Goal: Task Accomplishment & Management: Use online tool/utility

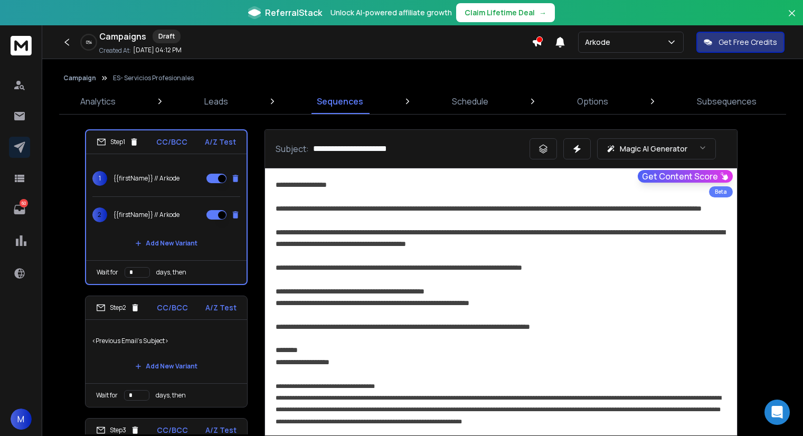
scroll to position [44, 0]
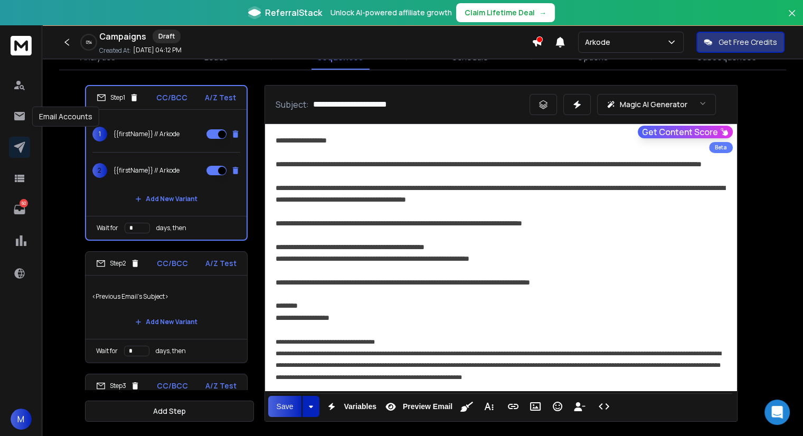
click at [13, 116] on icon at bounding box center [19, 116] width 13 height 13
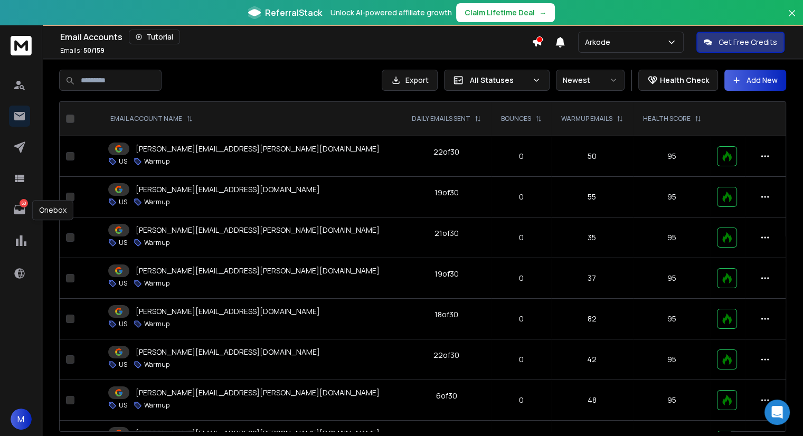
click at [15, 218] on link "60" at bounding box center [19, 209] width 21 height 21
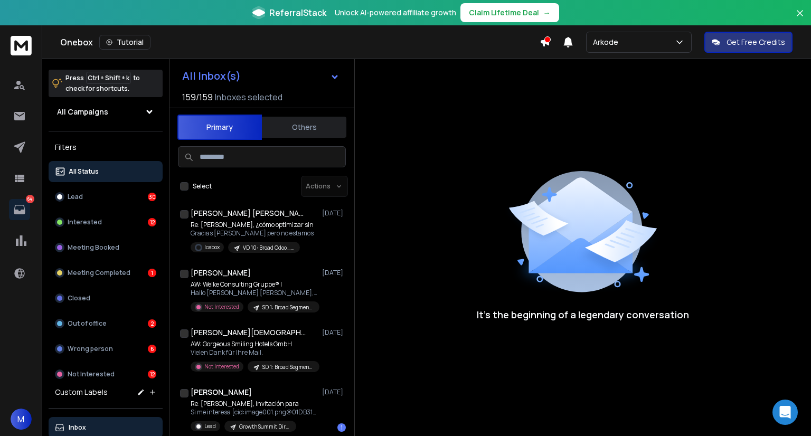
scroll to position [1512, 0]
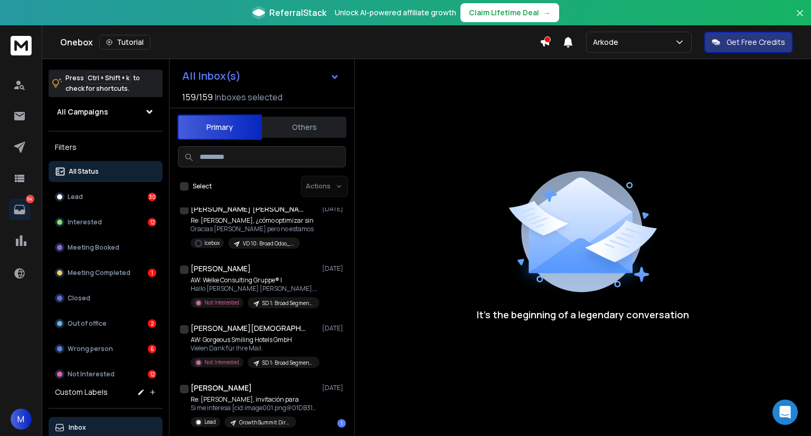
click at [237, 281] on p "AW: Welke Consulting Gruppe® |" at bounding box center [254, 280] width 127 height 8
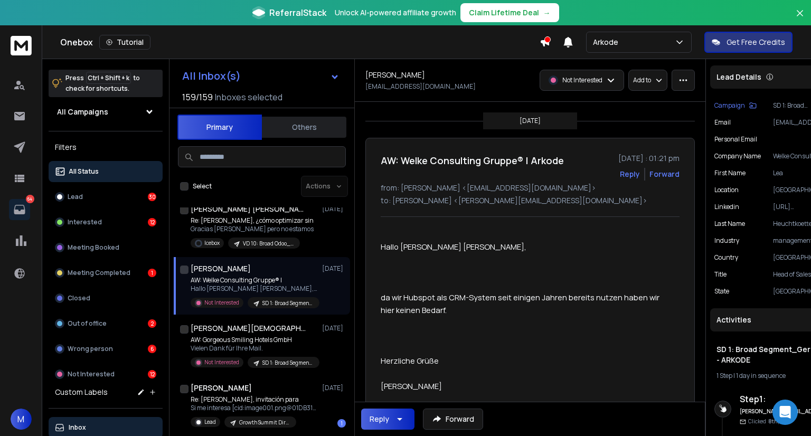
click at [220, 338] on p "AW: Gorgeous Smiling Hotels GmbH" at bounding box center [254, 340] width 127 height 8
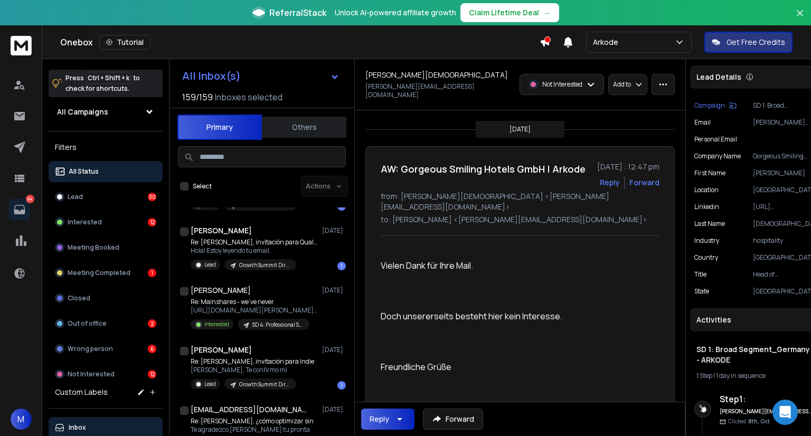
scroll to position [1804, 0]
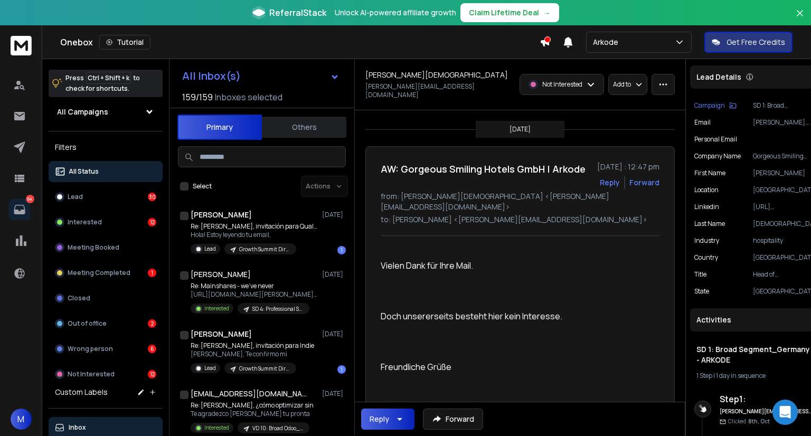
click at [232, 292] on p "[URL][DOMAIN_NAME][PERSON_NAME] -- [PERSON_NAME] Acquisitions Mainshares" at bounding box center [254, 294] width 127 height 8
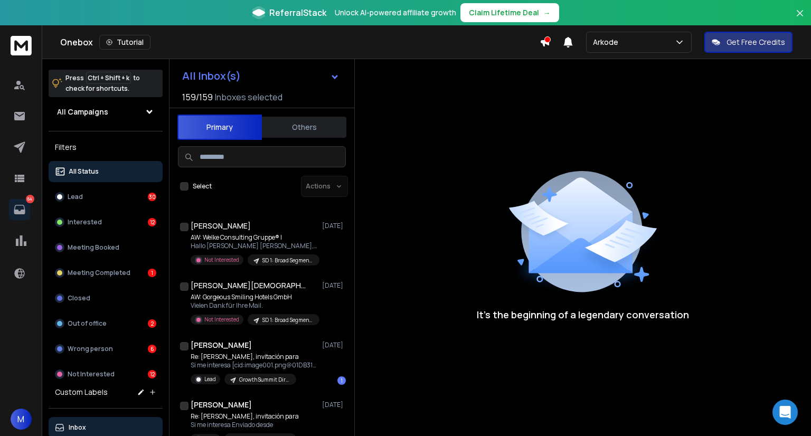
scroll to position [1517, 0]
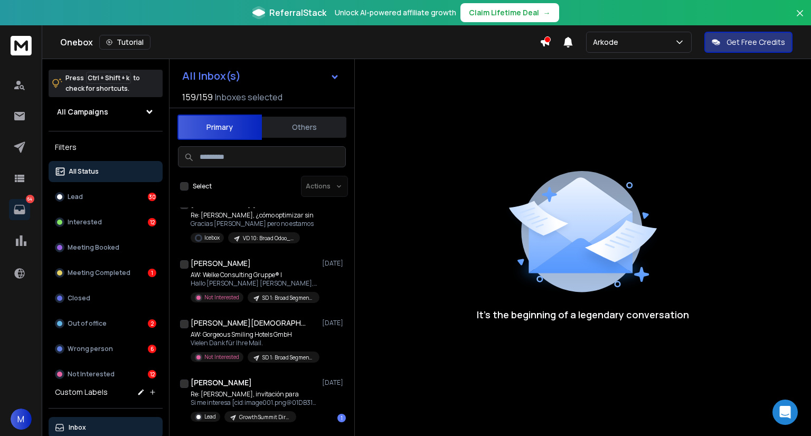
click at [238, 329] on div "[PERSON_NAME] [DATE] AW: Gorgeous Smiling Hotels GmbH Vielen Dank für Ihre Mail…" at bounding box center [268, 340] width 155 height 45
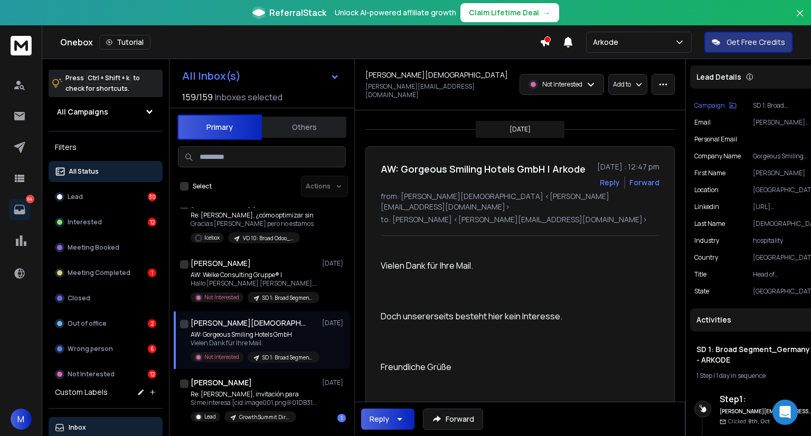
click at [236, 272] on p "AW: Welke Consulting Gruppe® |" at bounding box center [254, 275] width 127 height 8
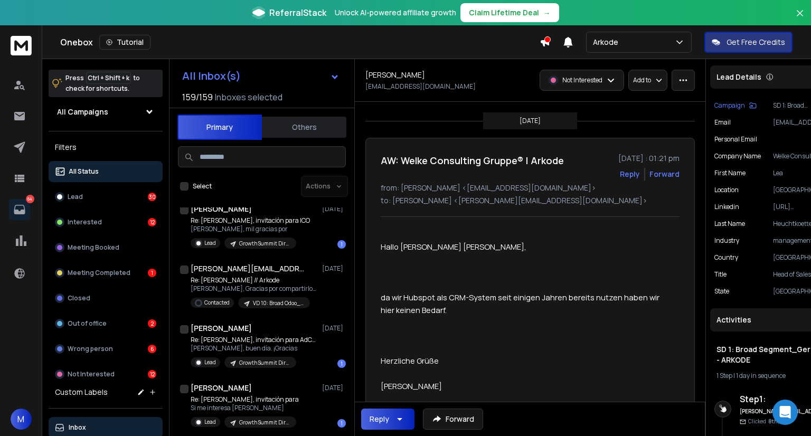
scroll to position [1213, 0]
click at [236, 272] on h1 "[PERSON_NAME][EMAIL_ADDRESS][PERSON_NAME][DOMAIN_NAME]" at bounding box center [249, 269] width 116 height 11
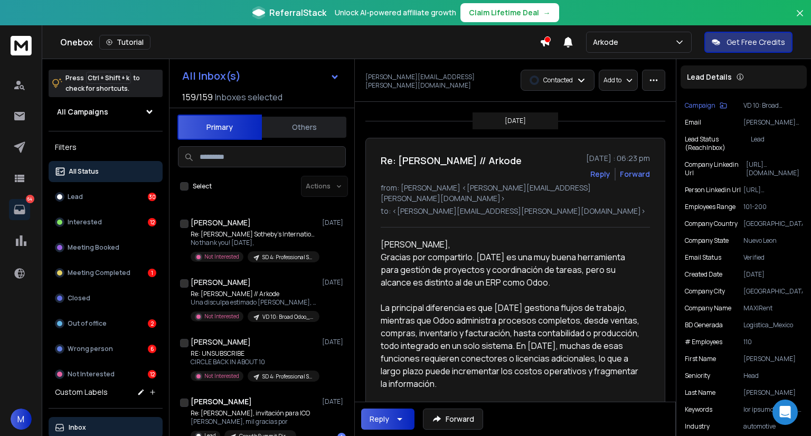
scroll to position [980, 0]
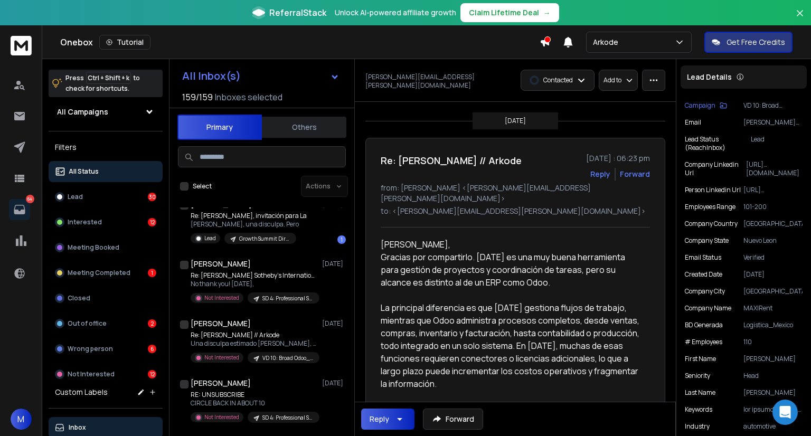
click at [222, 386] on h1 "[PERSON_NAME]" at bounding box center [221, 383] width 60 height 11
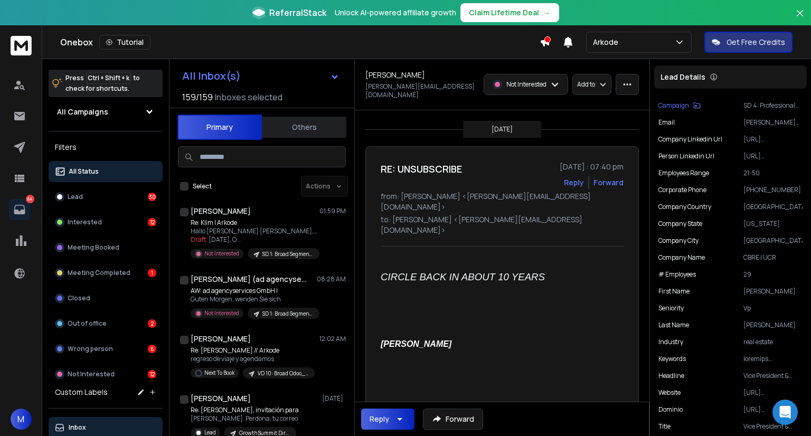
scroll to position [546, 0]
click at [243, 294] on p "AW: ad agencyservices GmbH |" at bounding box center [254, 291] width 127 height 8
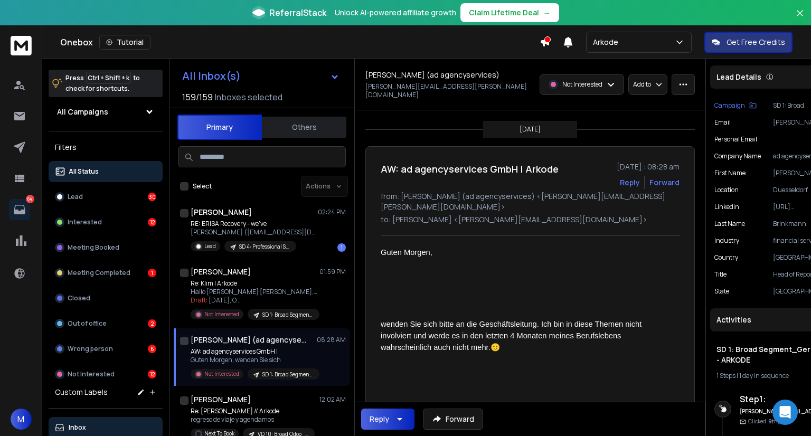
scroll to position [481, 0]
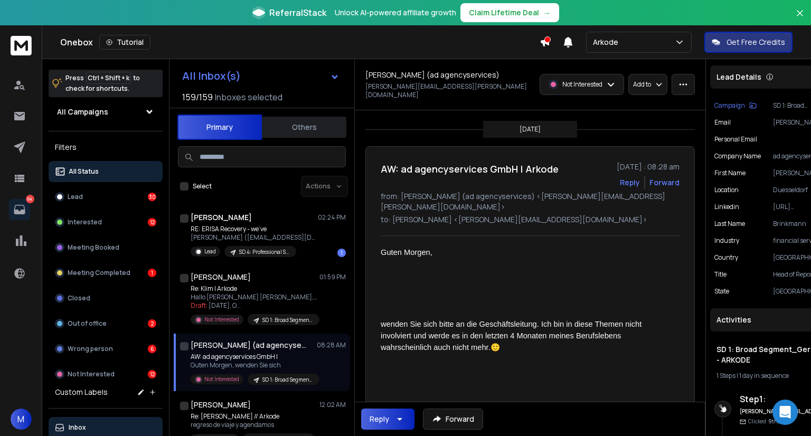
click at [243, 294] on p "Hallo [PERSON_NAME] [PERSON_NAME], bitte nehmen" at bounding box center [254, 297] width 127 height 8
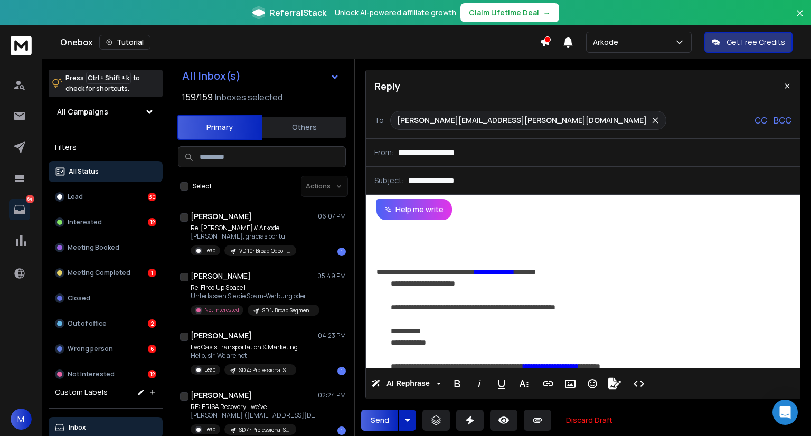
scroll to position [302, 0]
click at [579, 423] on button "Discard Draft" at bounding box center [588, 420] width 63 height 21
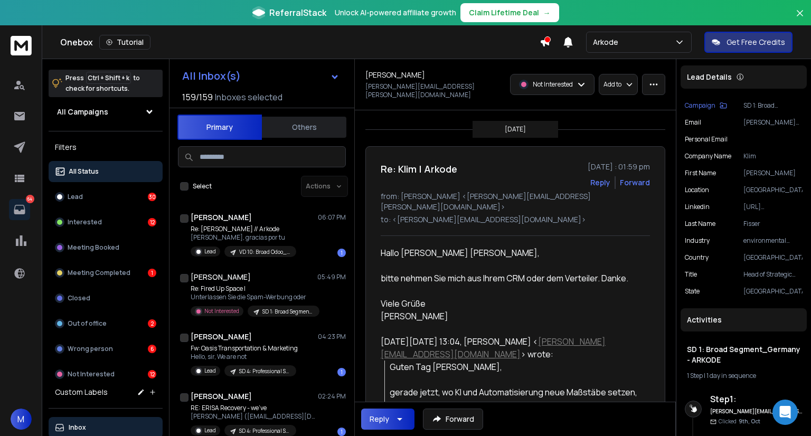
click at [235, 279] on div "[PERSON_NAME] 05:49 PM" at bounding box center [268, 277] width 155 height 11
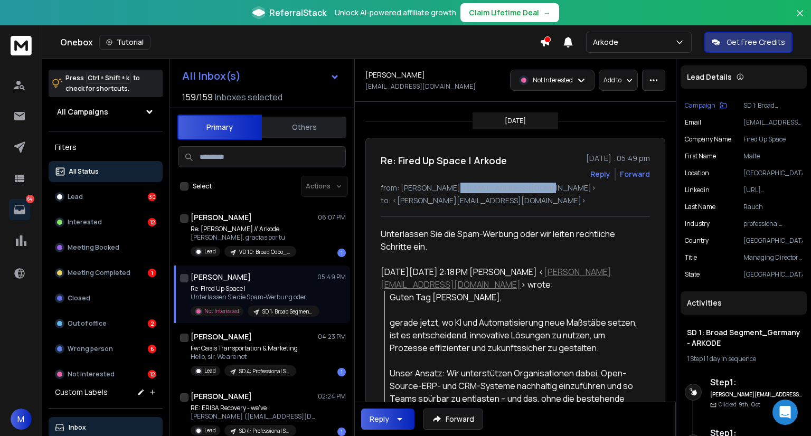
drag, startPoint x: 535, startPoint y: 188, endPoint x: 448, endPoint y: 188, distance: 87.1
click at [448, 188] on p "from: [PERSON_NAME] <[EMAIL_ADDRESS][DOMAIN_NAME]>" at bounding box center [515, 188] width 269 height 11
copy p "[EMAIL_ADDRESS][DOMAIN_NAME]"
